Goal: Task Accomplishment & Management: Use online tool/utility

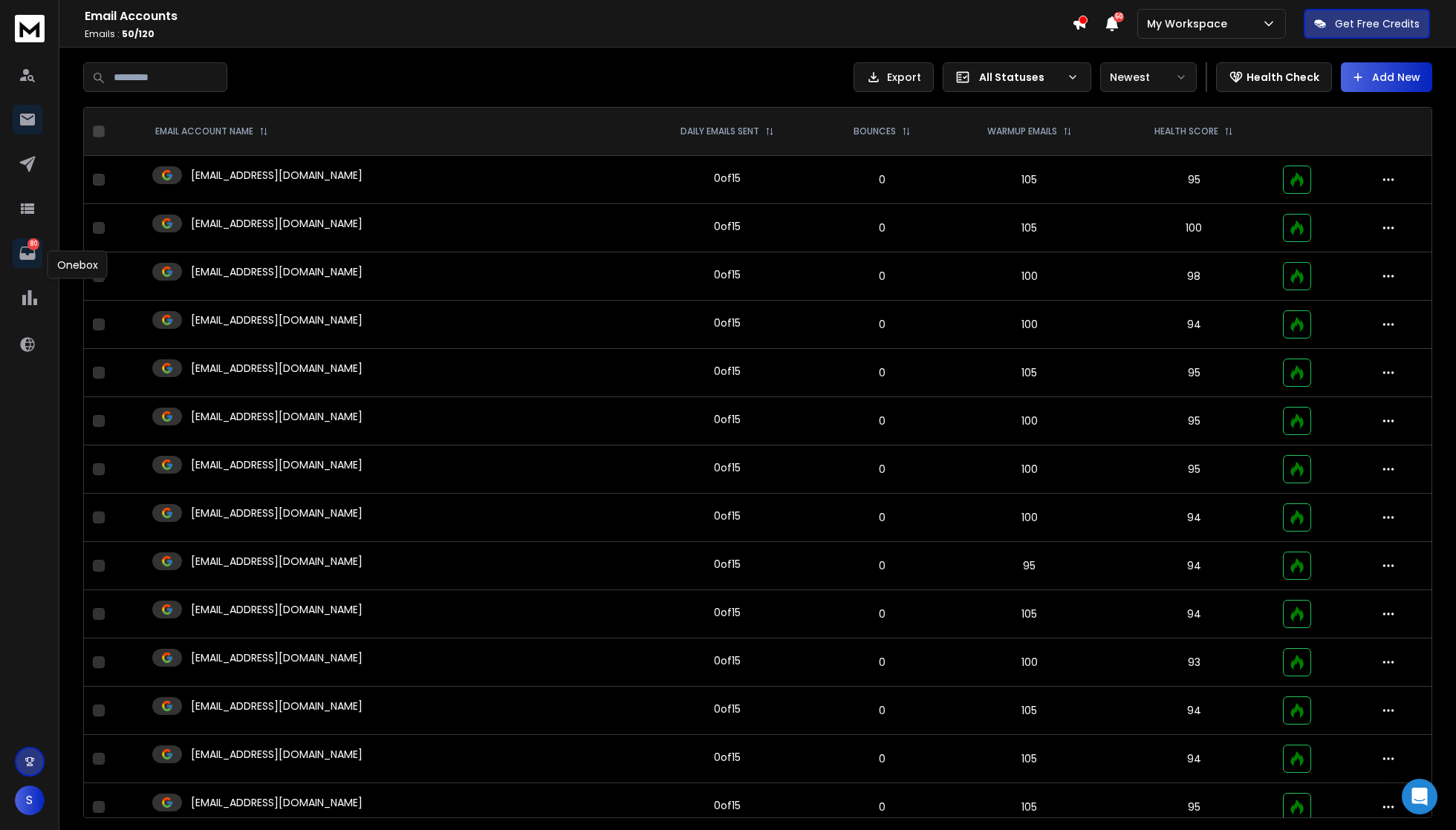
click at [19, 260] on icon at bounding box center [26, 253] width 15 height 14
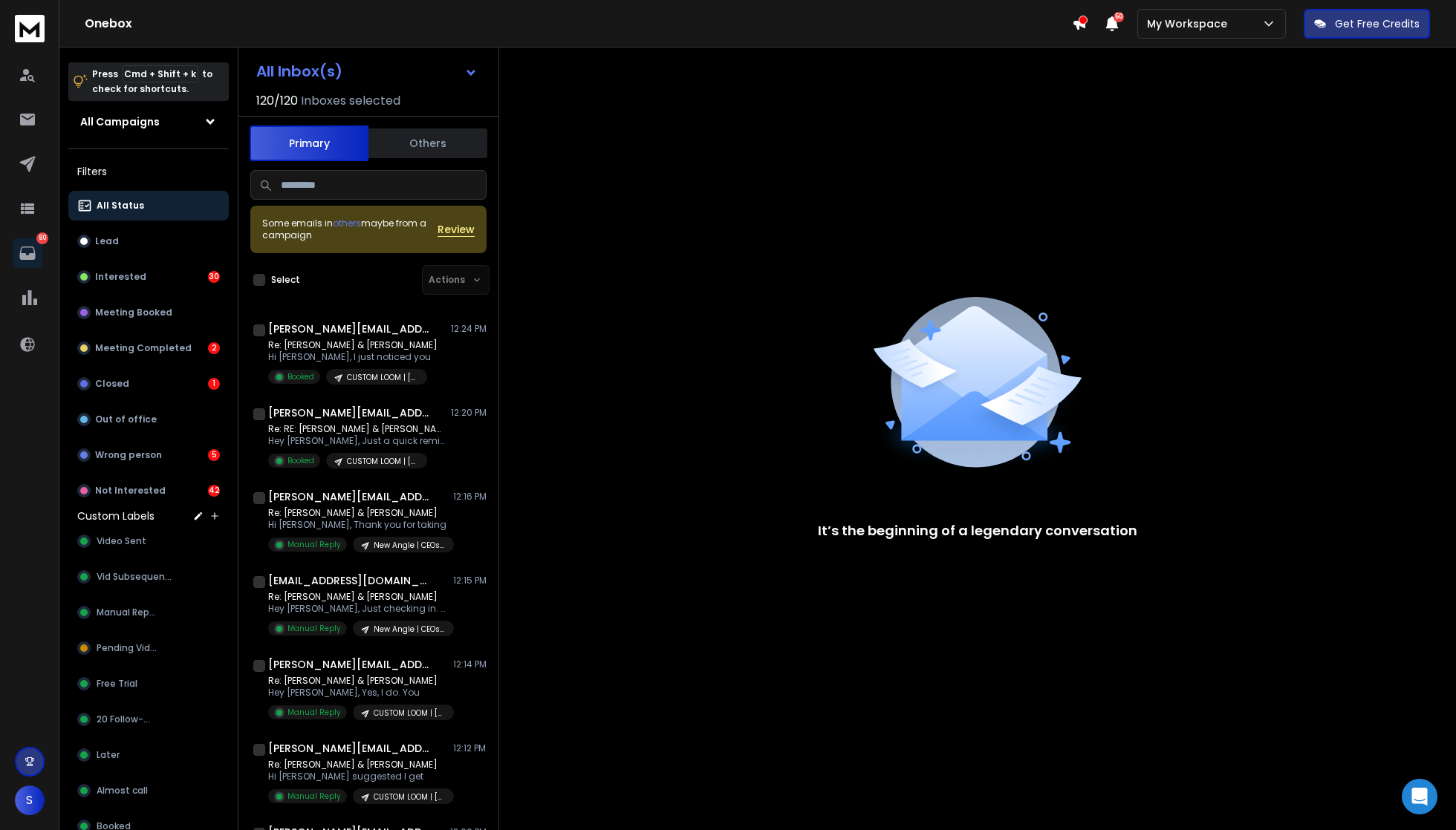
click at [332, 206] on div "Some emails in others maybe from a campaign Review" at bounding box center [369, 229] width 237 height 48
click at [342, 185] on input at bounding box center [369, 184] width 237 height 30
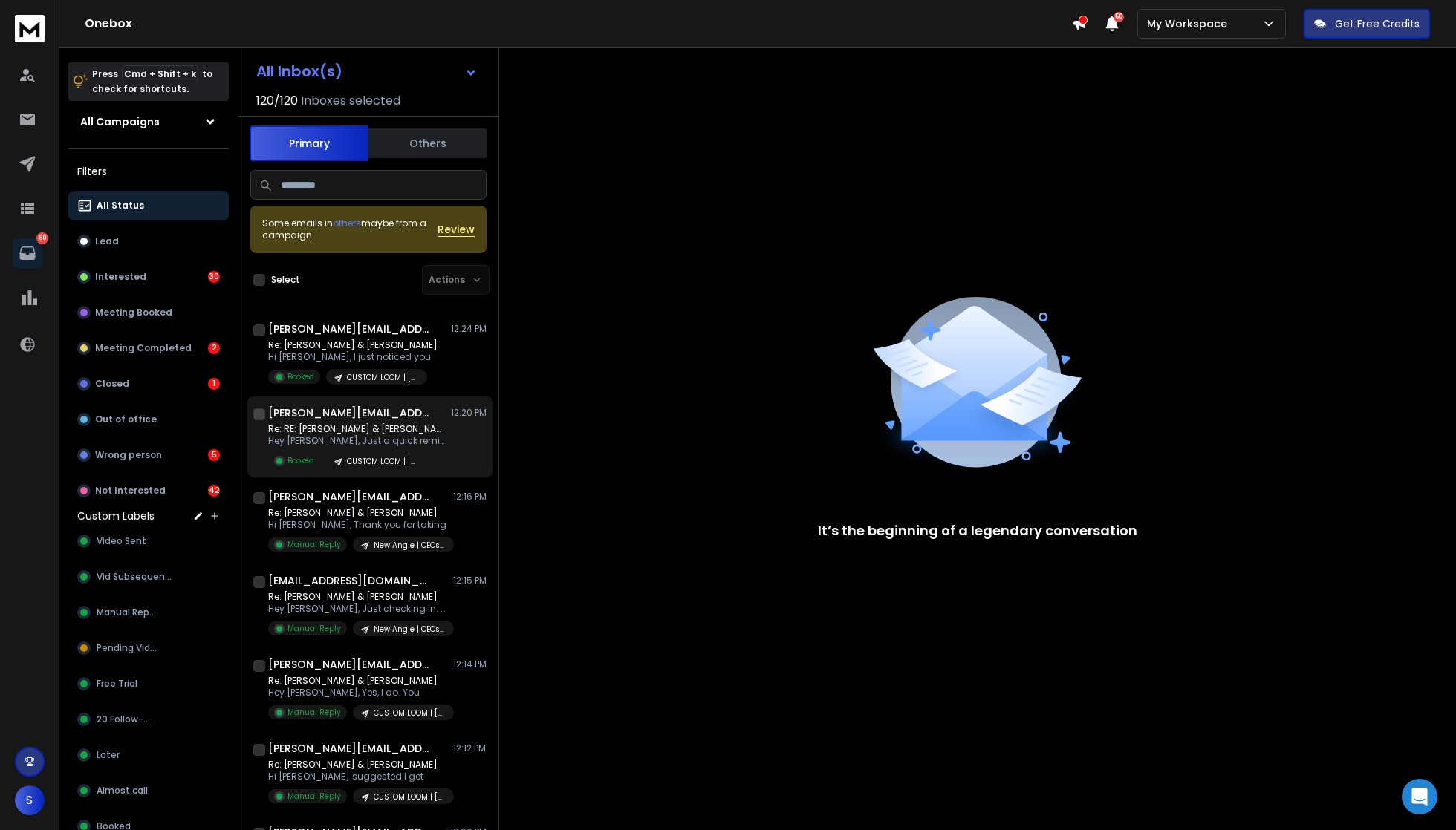
click at [343, 446] on p "Hey Zameer, Just a quick reminder" at bounding box center [357, 441] width 178 height 12
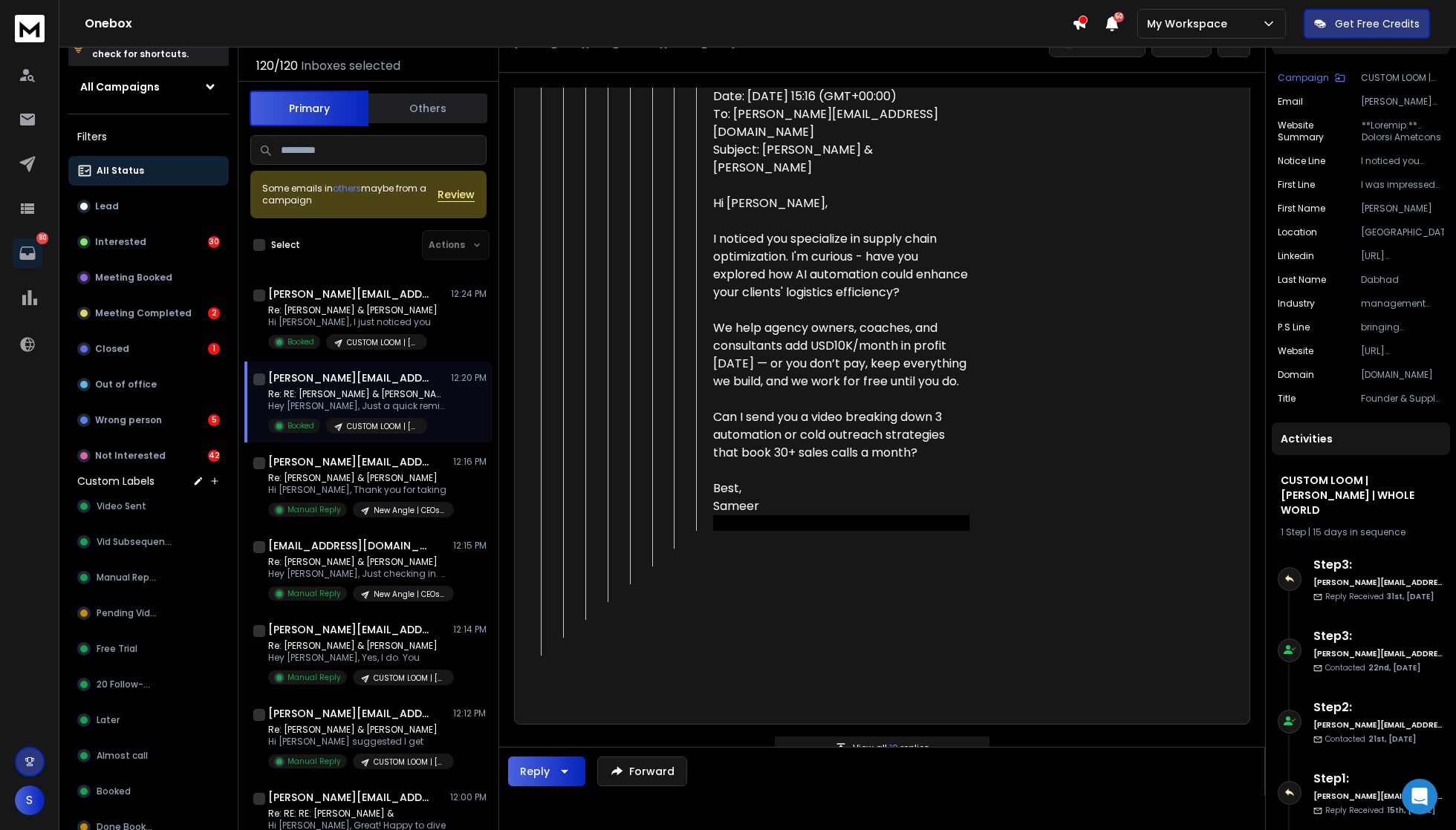
scroll to position [4198, 0]
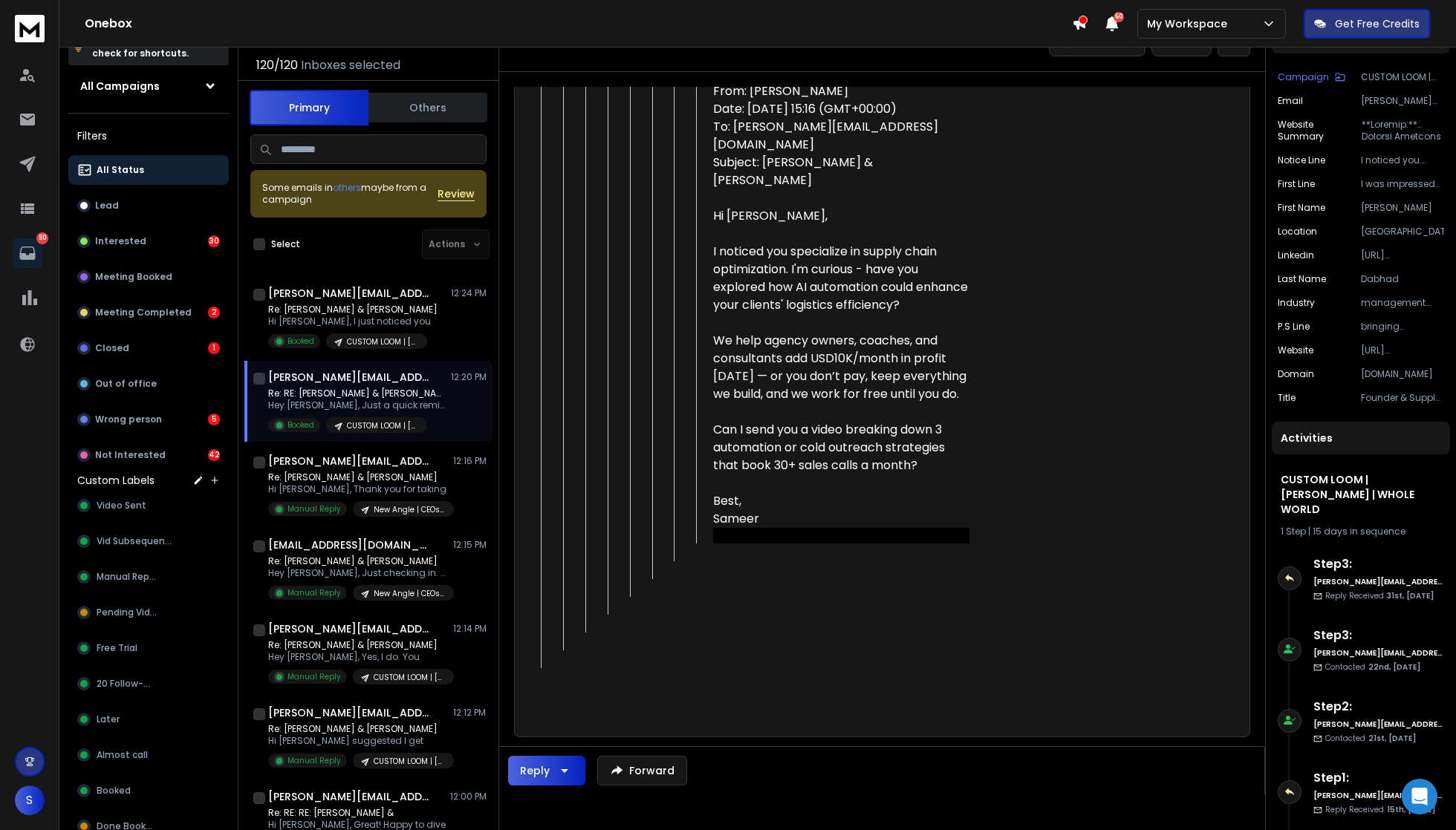
click at [874, 755] on p "View all 18 replies" at bounding box center [891, 760] width 77 height 12
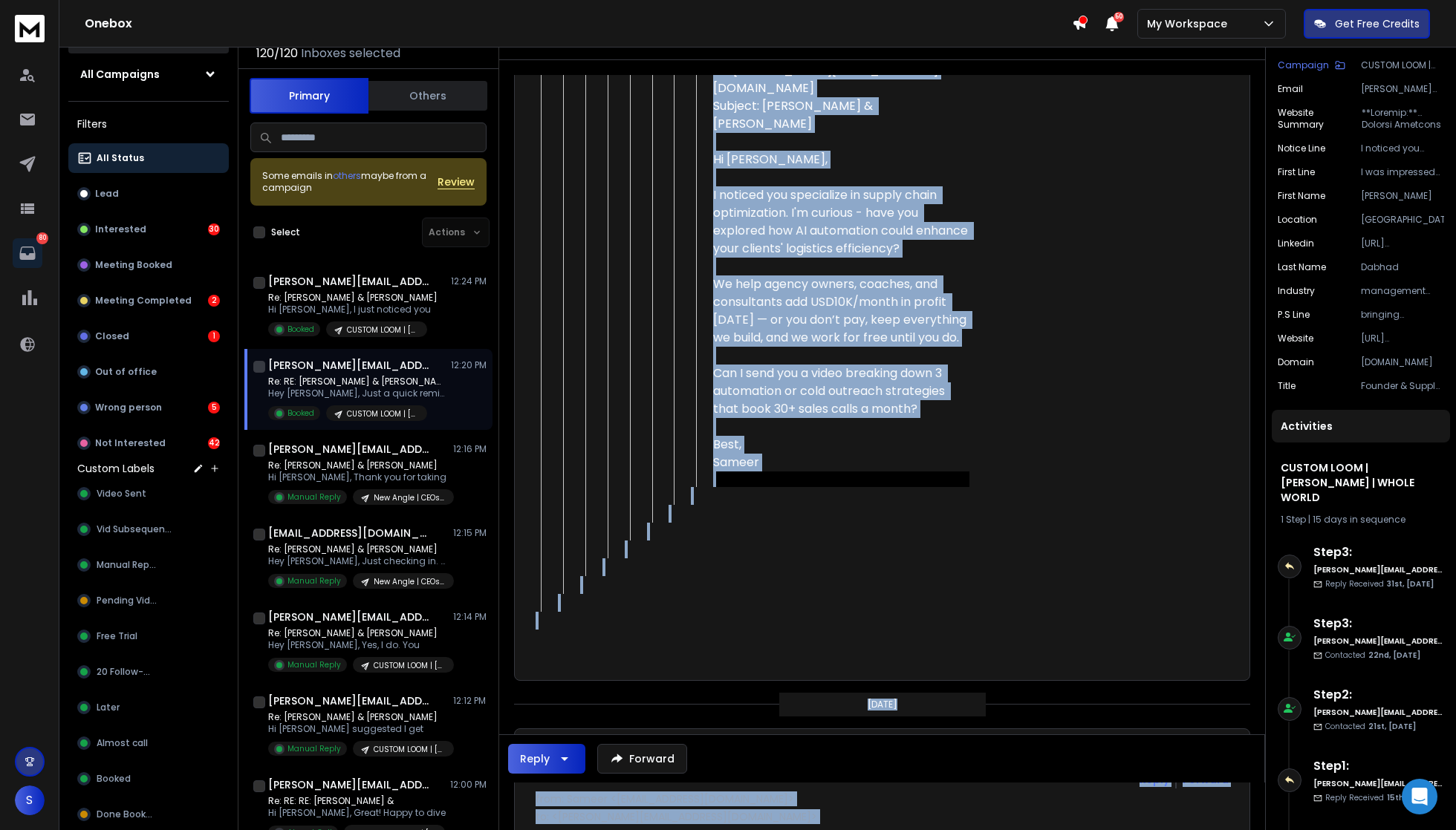
scroll to position [4287, 0]
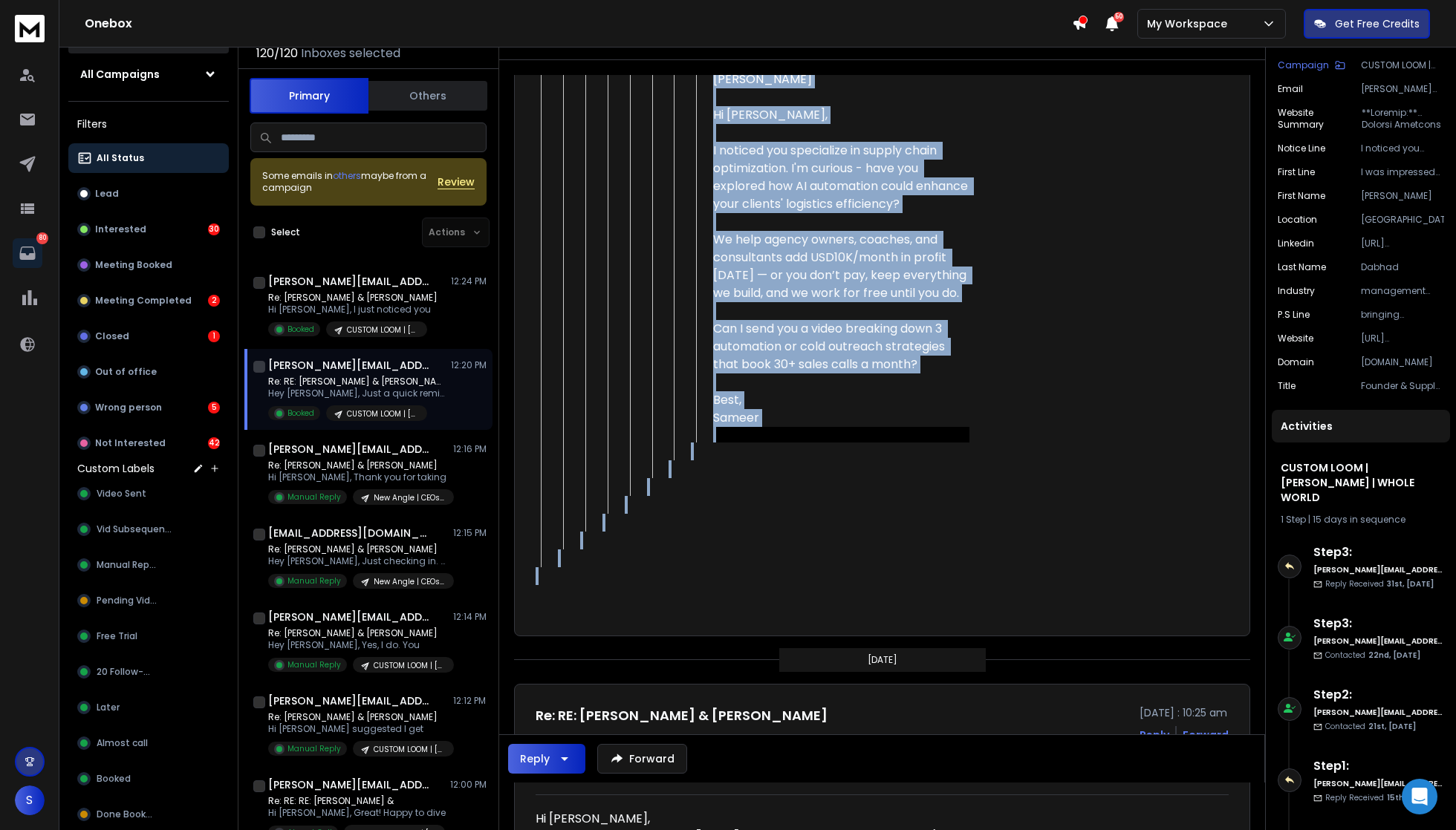
drag, startPoint x: 537, startPoint y: 293, endPoint x: 809, endPoint y: 581, distance: 396.1
copy div "Hey Zameer, Just a quick reminder about our call scheduled for today at 10:00 A…"
